Goal: Task Accomplishment & Management: Manage account settings

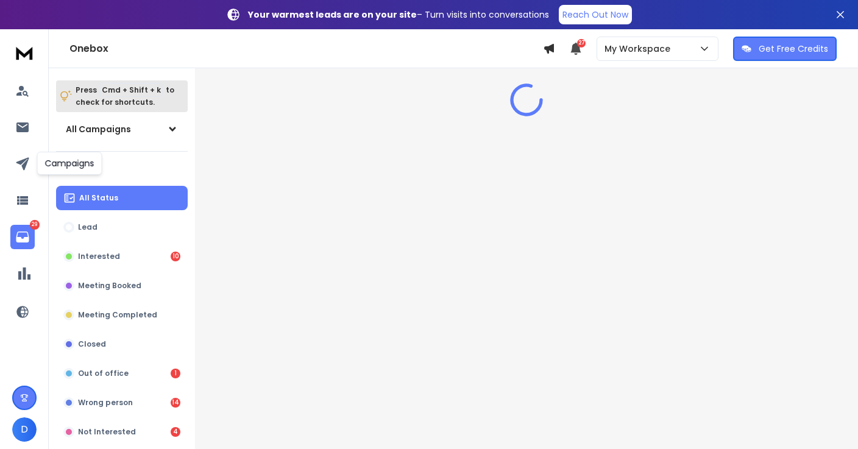
click at [31, 164] on link at bounding box center [22, 164] width 24 height 24
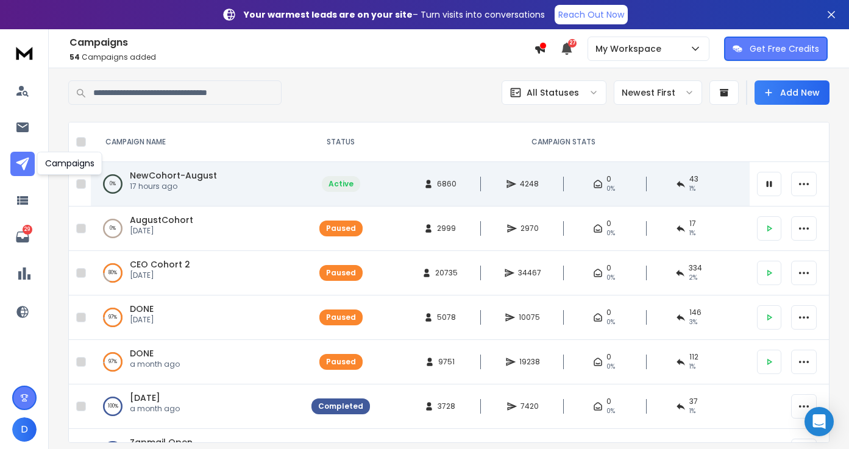
click at [201, 173] on span "NewCohort-August" at bounding box center [173, 175] width 87 height 12
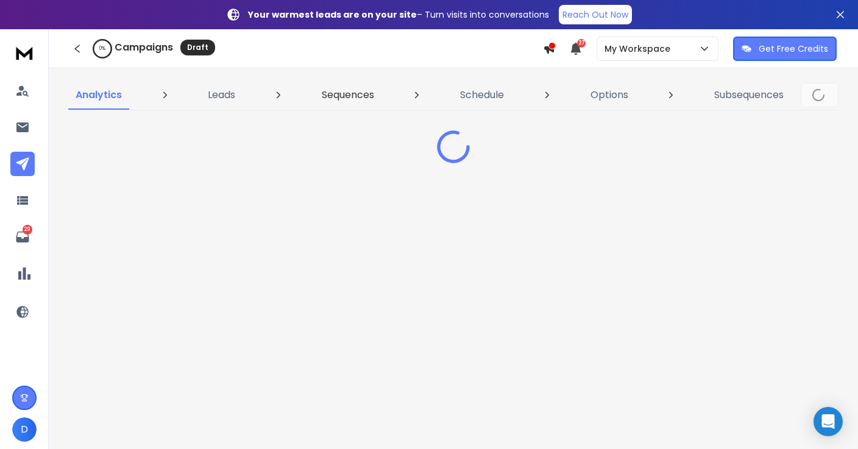
click at [338, 96] on p "Sequences" at bounding box center [348, 95] width 52 height 15
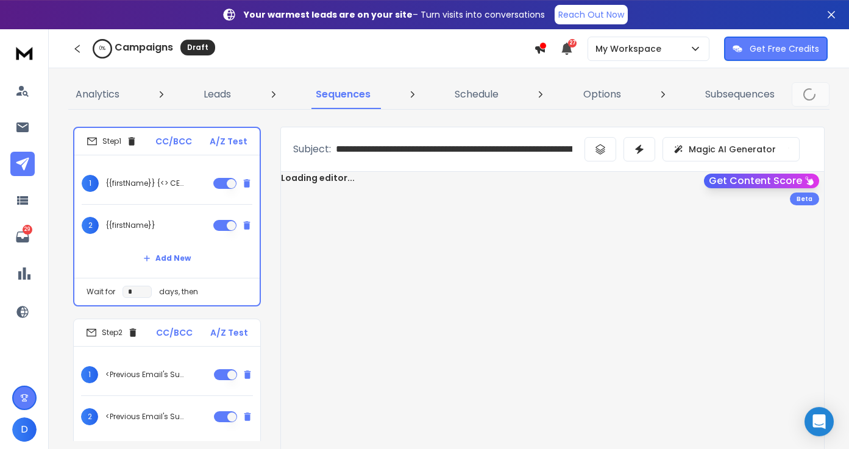
scroll to position [68, 0]
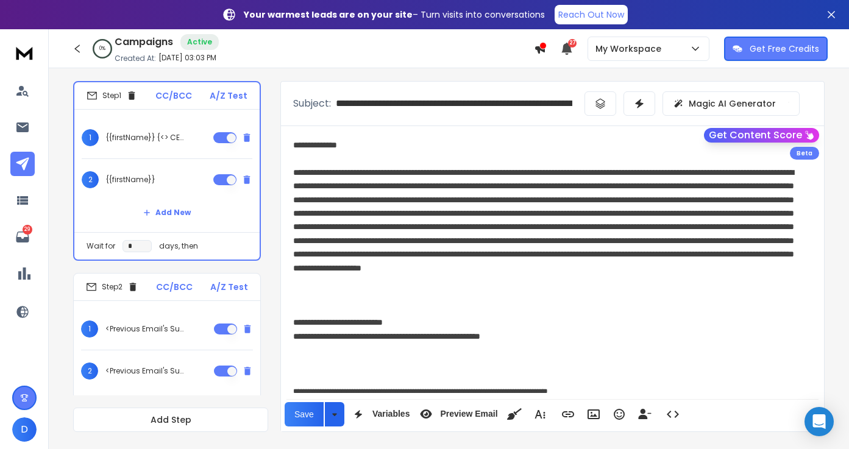
click at [322, 361] on div at bounding box center [552, 363] width 519 height 13
click at [133, 180] on p "{{firstName}}" at bounding box center [130, 180] width 49 height 10
type input "**********"
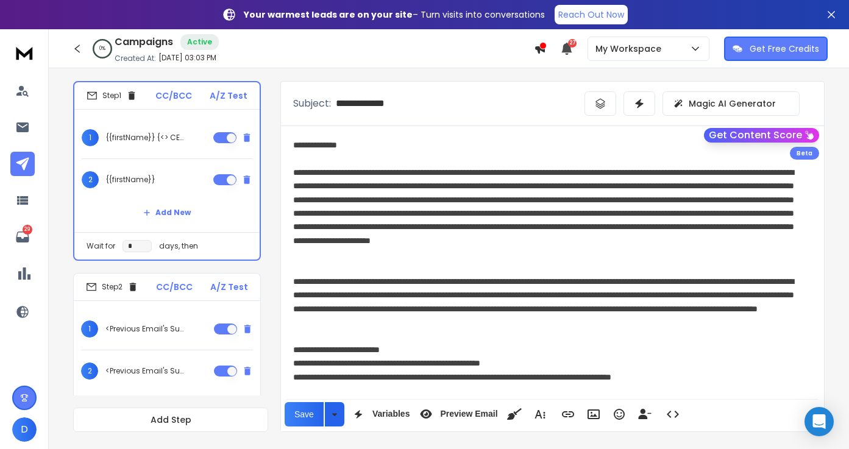
click at [334, 386] on div "**********" at bounding box center [548, 398] width 510 height 82
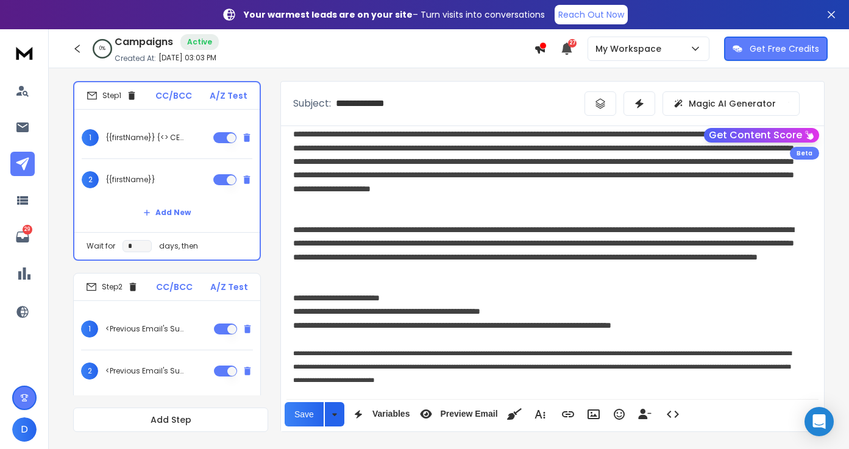
scroll to position [53, 0]
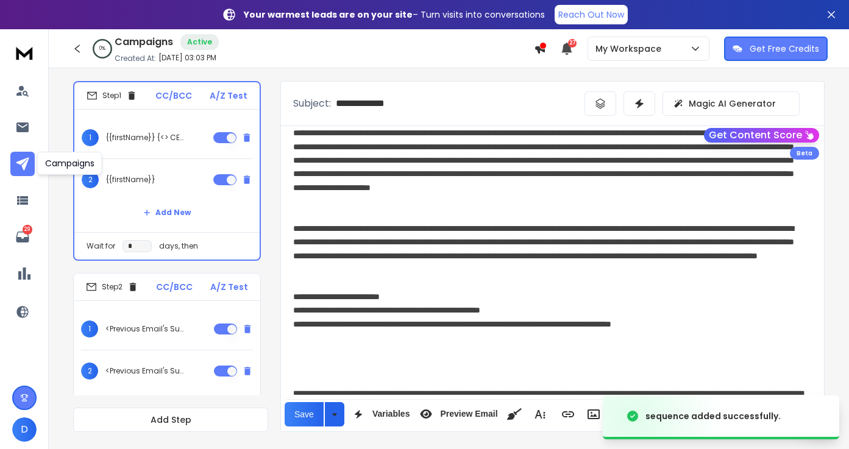
click at [26, 161] on icon at bounding box center [22, 164] width 15 height 15
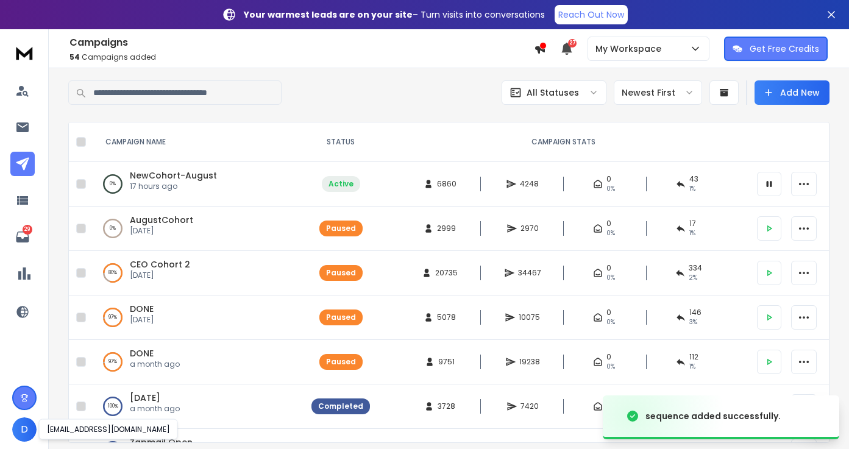
click at [27, 429] on span "D" at bounding box center [24, 430] width 24 height 24
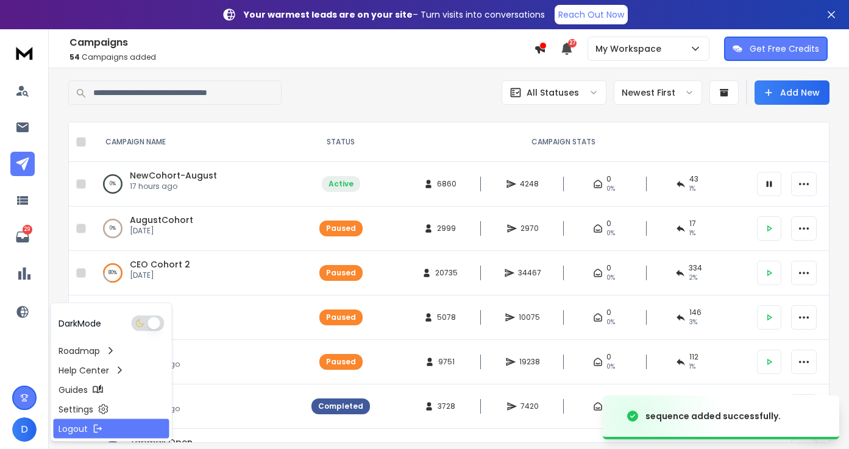
click at [76, 426] on p "Logout" at bounding box center [73, 429] width 29 height 12
